Goal: Navigation & Orientation: Find specific page/section

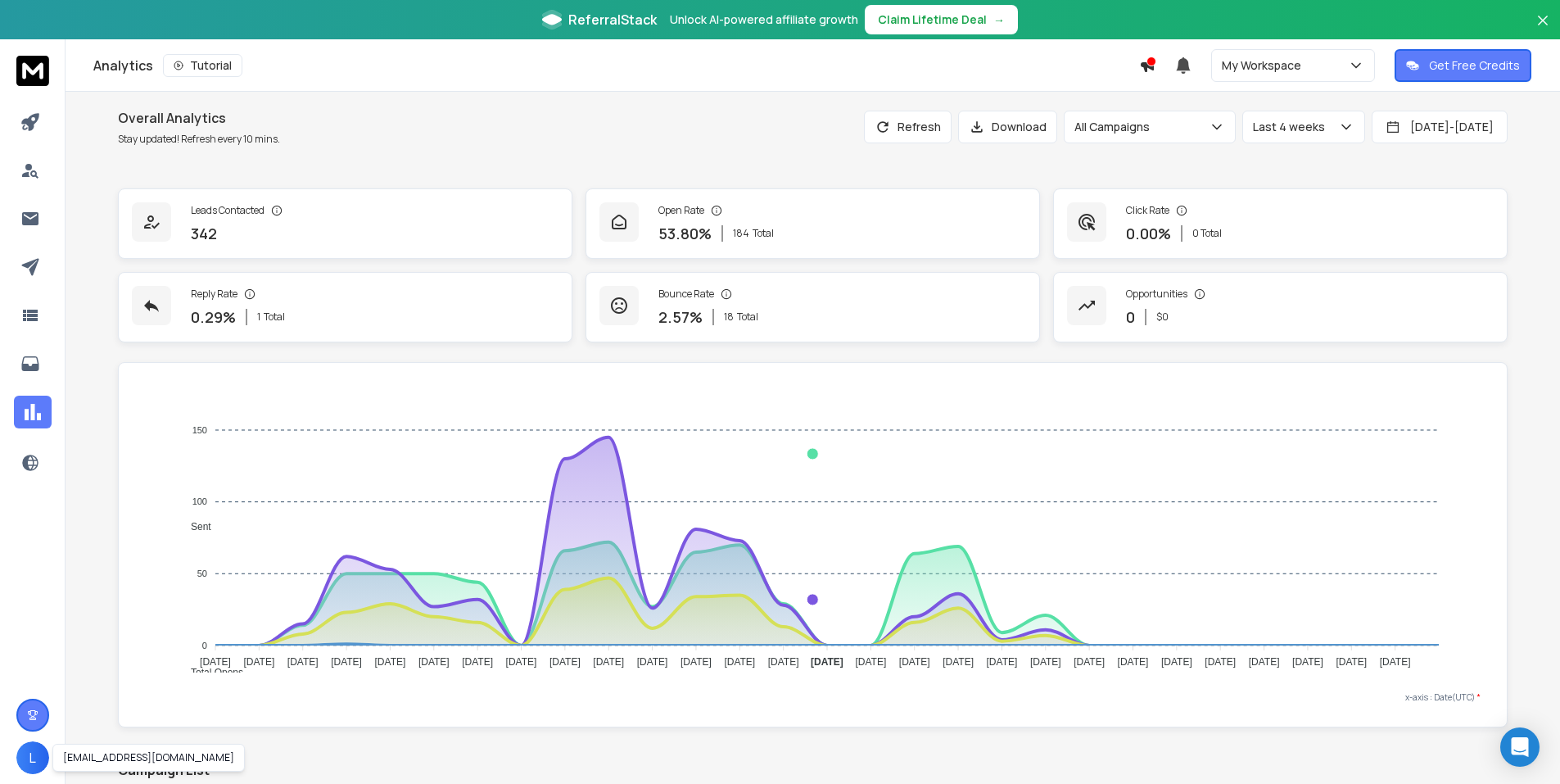
click at [33, 770] on span "L" at bounding box center [33, 757] width 33 height 33
click at [137, 727] on icon at bounding box center [137, 730] width 14 height 14
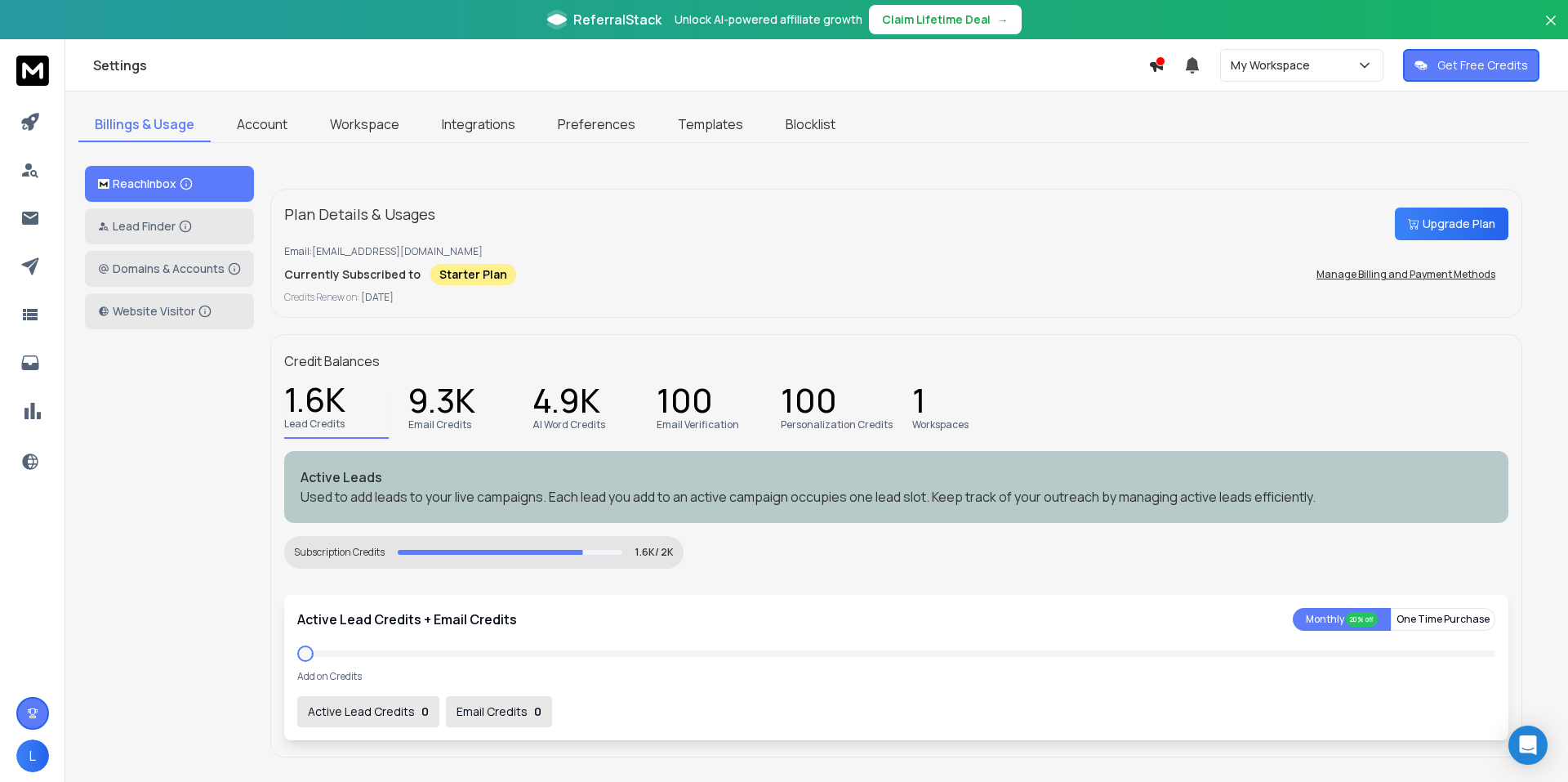
click at [427, 209] on p "Plan Details & Usages" at bounding box center [360, 214] width 151 height 23
click at [1381, 275] on p "Manage Billing and Payment Methods" at bounding box center [1406, 274] width 179 height 14
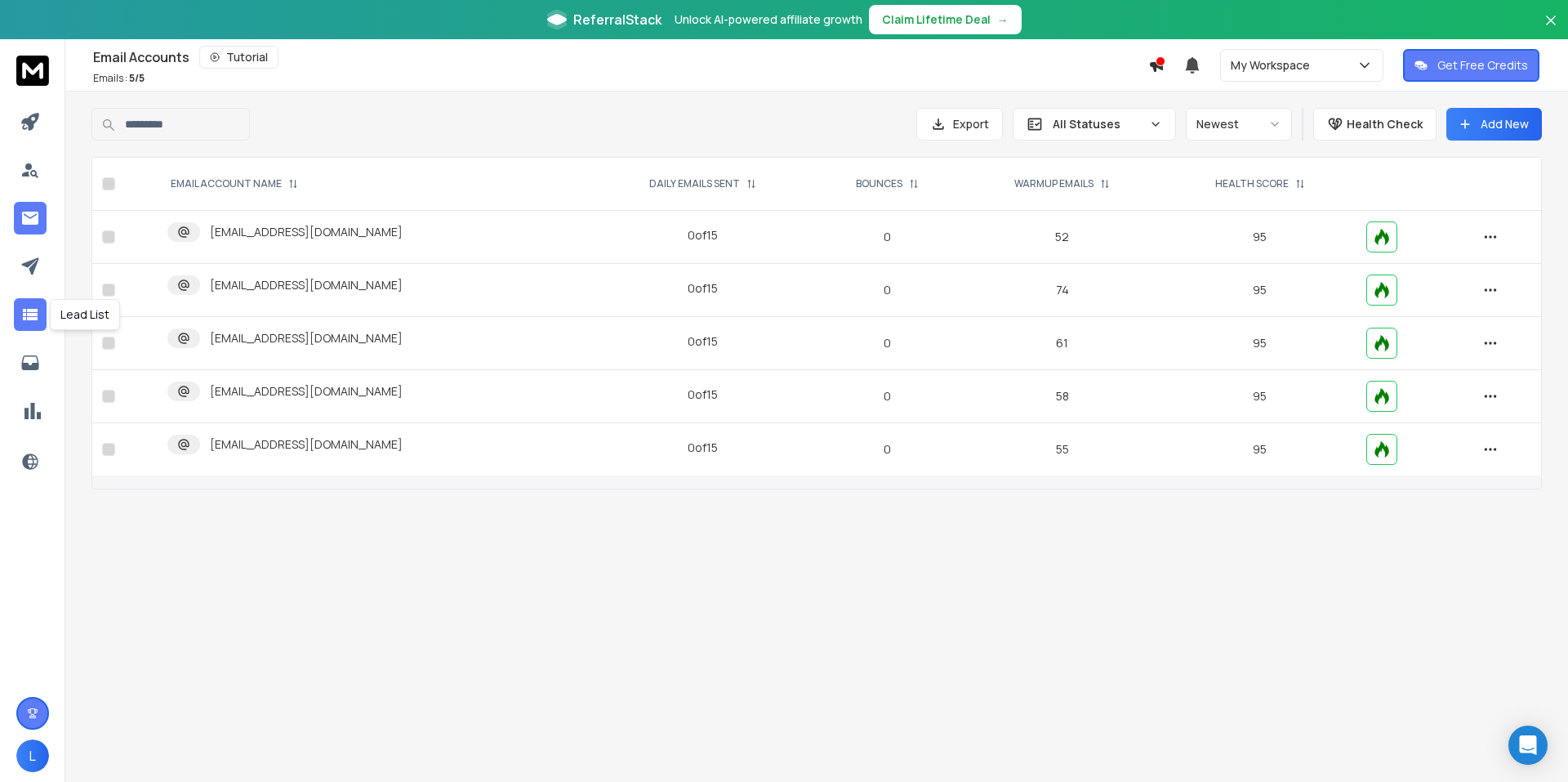
click at [22, 312] on icon at bounding box center [31, 314] width 20 height 20
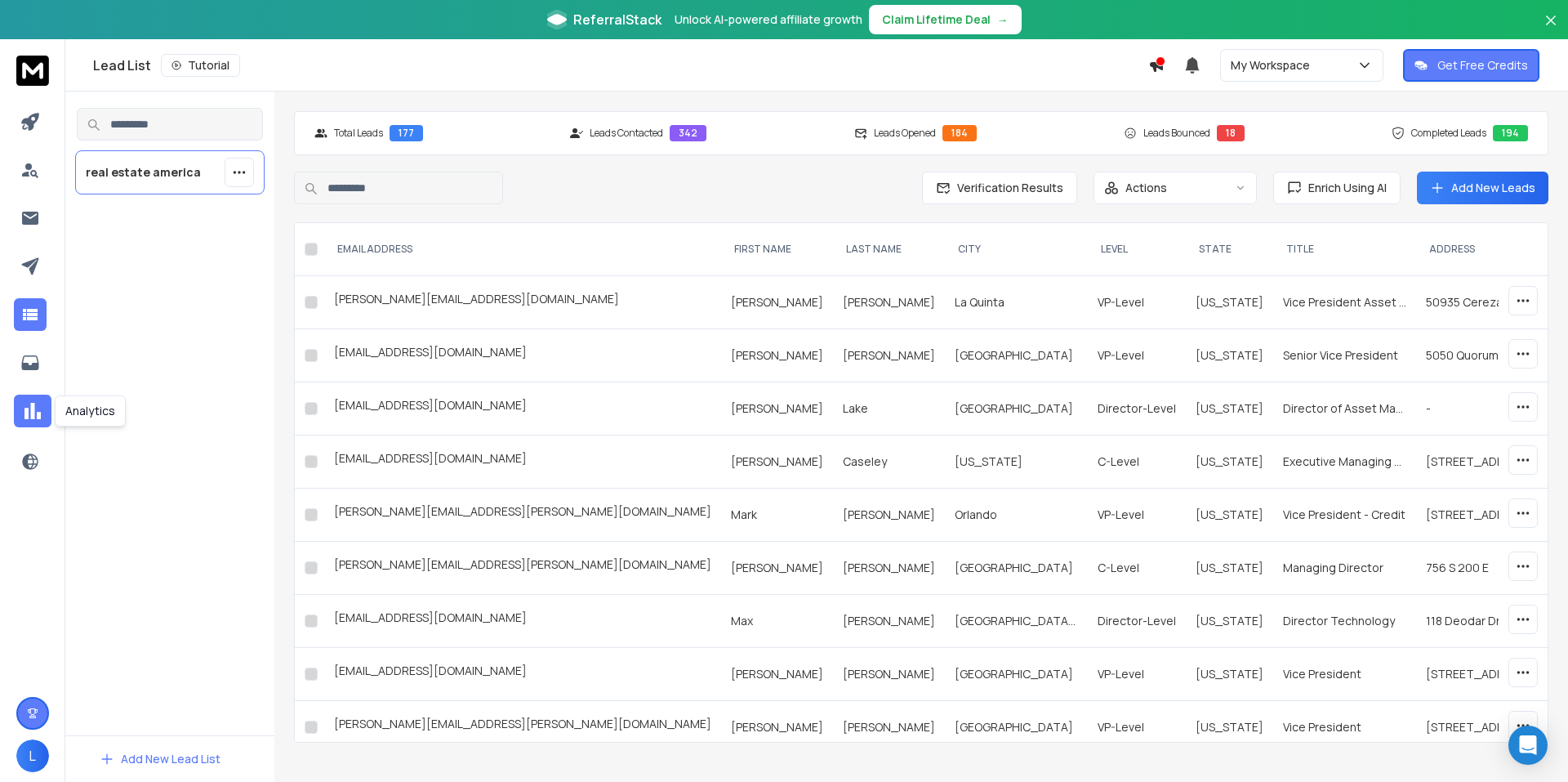
click at [35, 408] on icon at bounding box center [32, 410] width 24 height 24
